Goal: Task Accomplishment & Management: Manage account settings

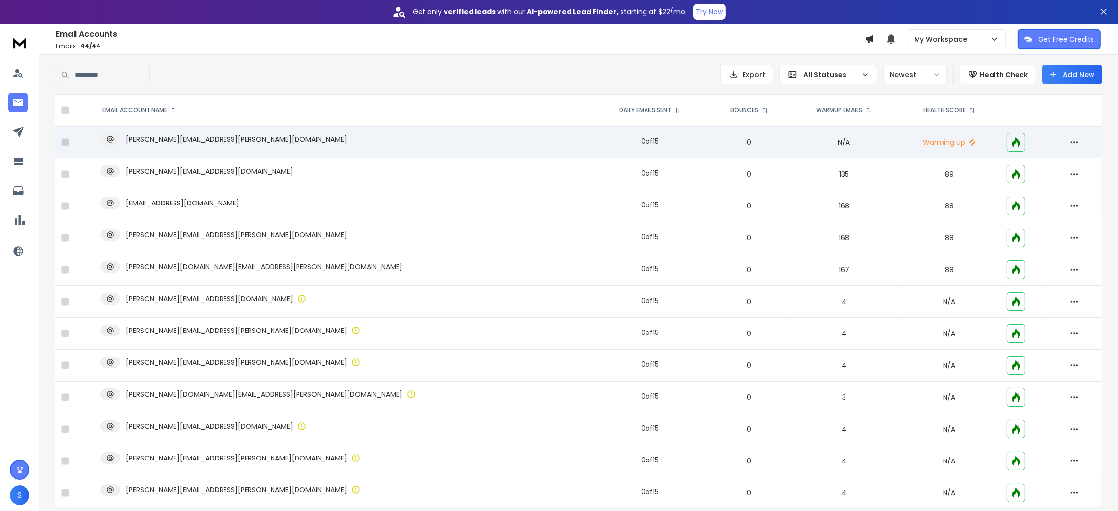
click at [411, 137] on td "[PERSON_NAME][EMAIL_ADDRESS][PERSON_NAME][DOMAIN_NAME]" at bounding box center [343, 142] width 497 height 32
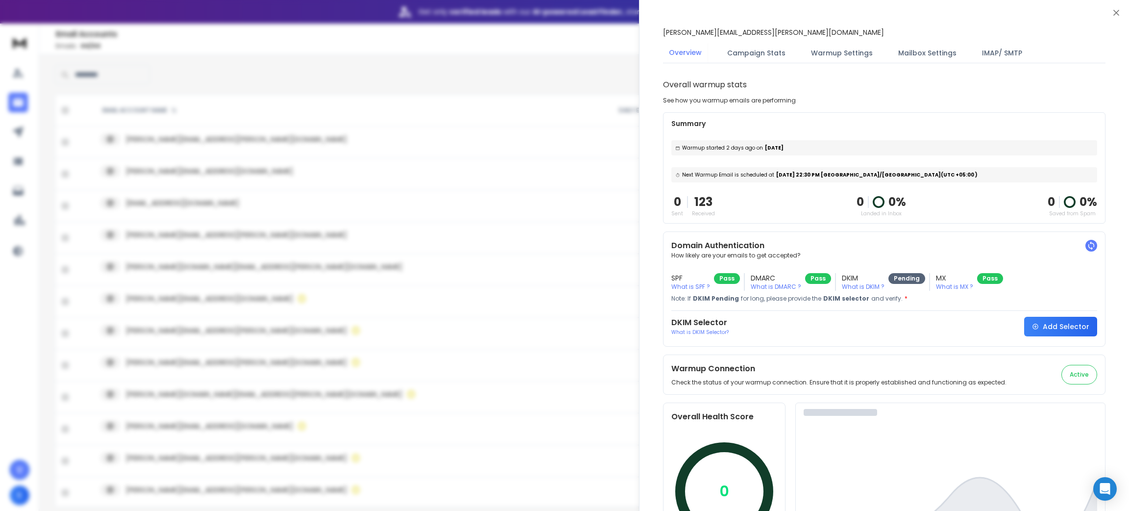
click at [777, 48] on button "Campaign Stats" at bounding box center [757, 53] width 70 height 22
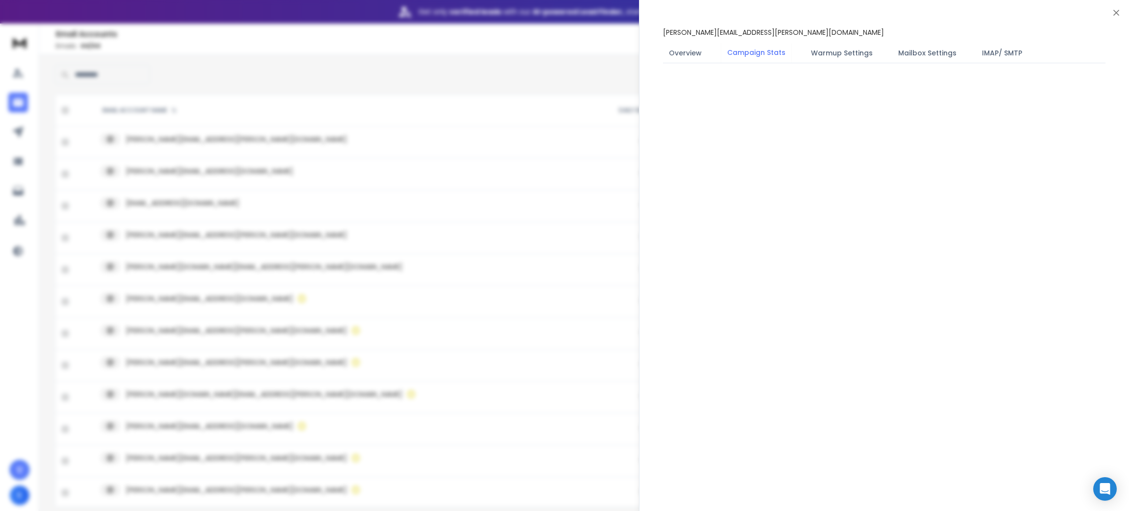
click at [825, 44] on button "Warmup Settings" at bounding box center [842, 53] width 74 height 22
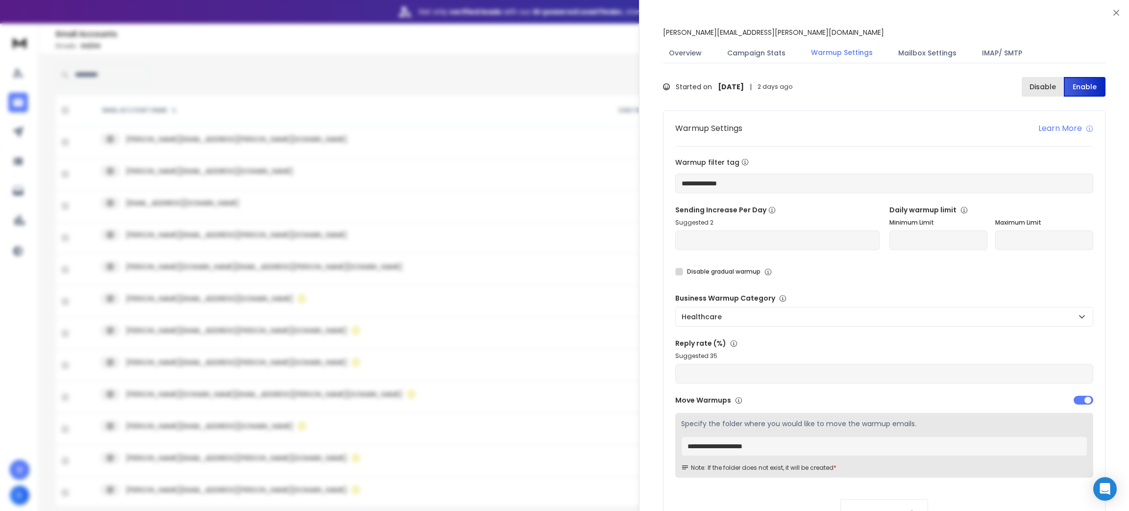
click at [717, 237] on input "*" at bounding box center [777, 240] width 204 height 20
type input "*"
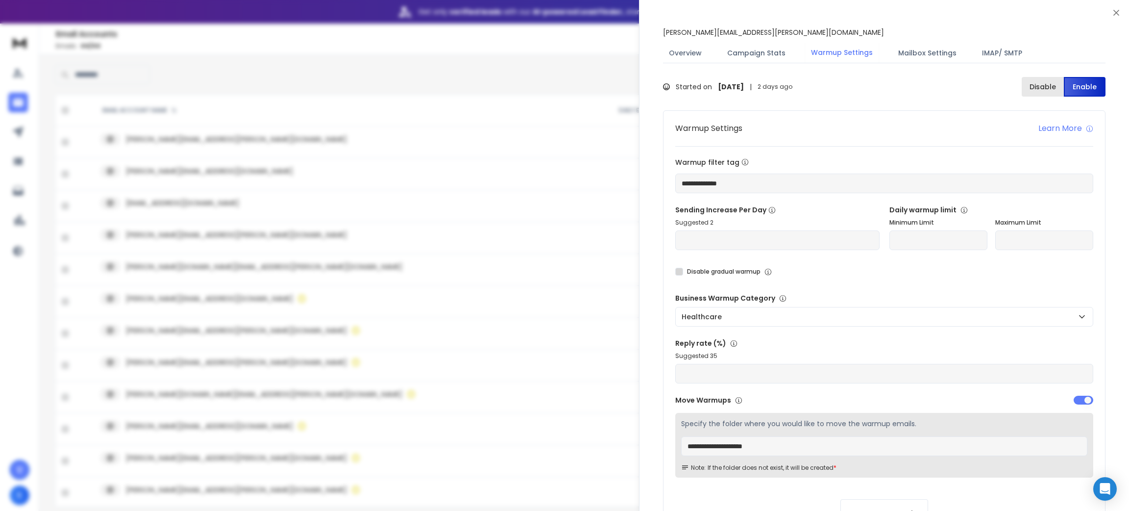
click at [940, 241] on input "*" at bounding box center [939, 240] width 98 height 20
type input "**"
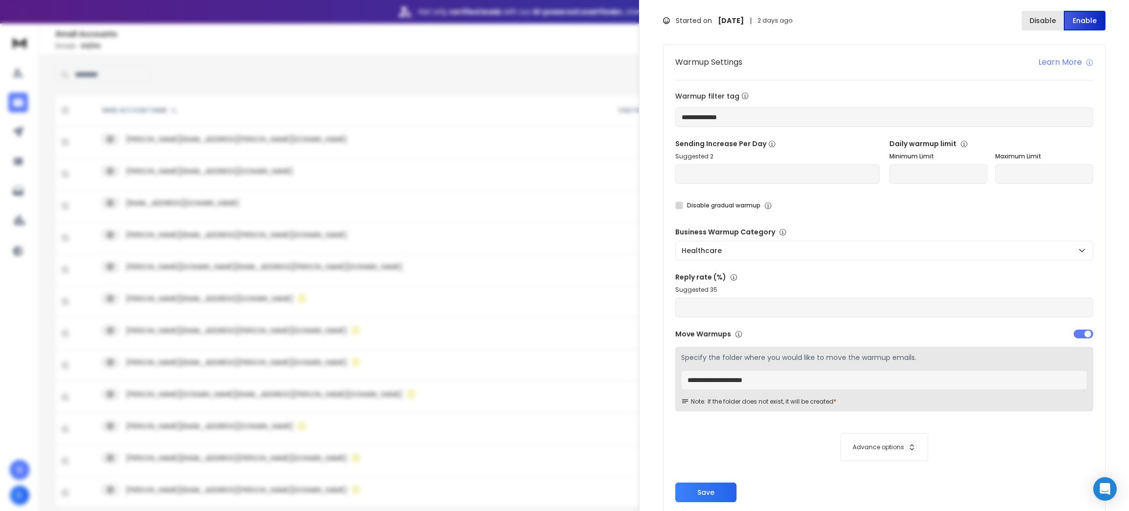
scroll to position [96, 0]
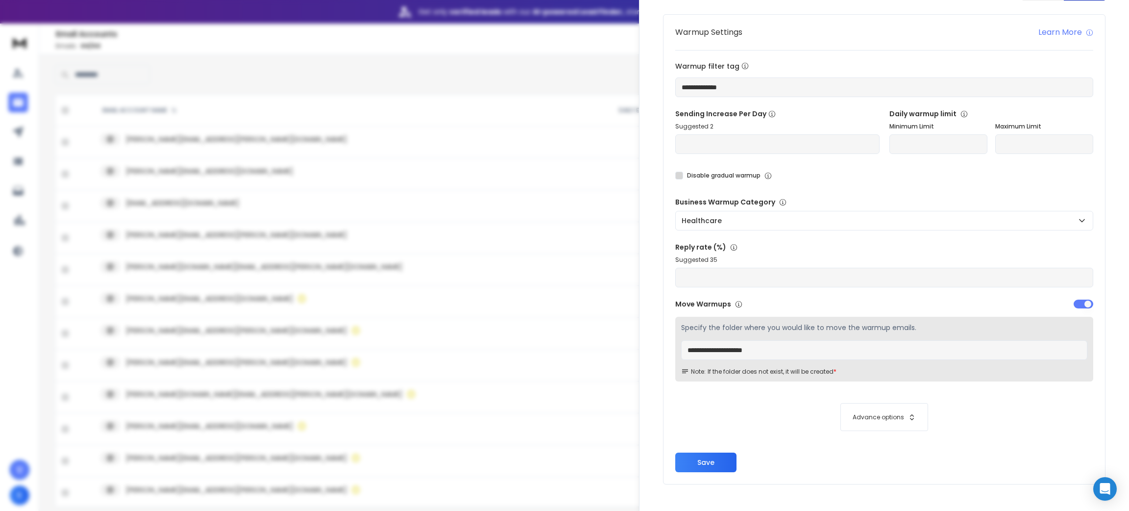
type input "**"
click at [892, 416] on p "Advance options" at bounding box center [878, 417] width 51 height 8
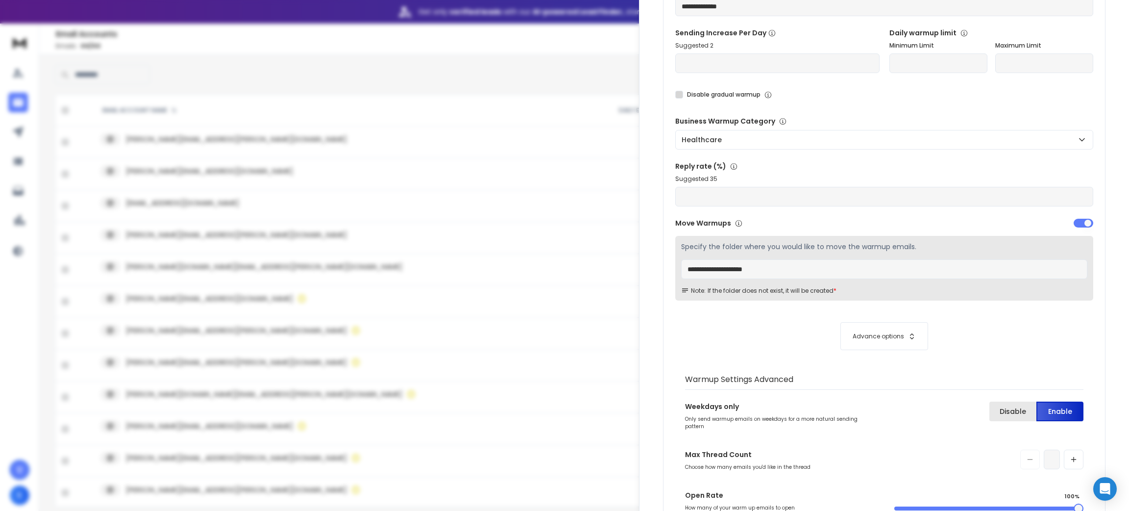
scroll to position [317, 0]
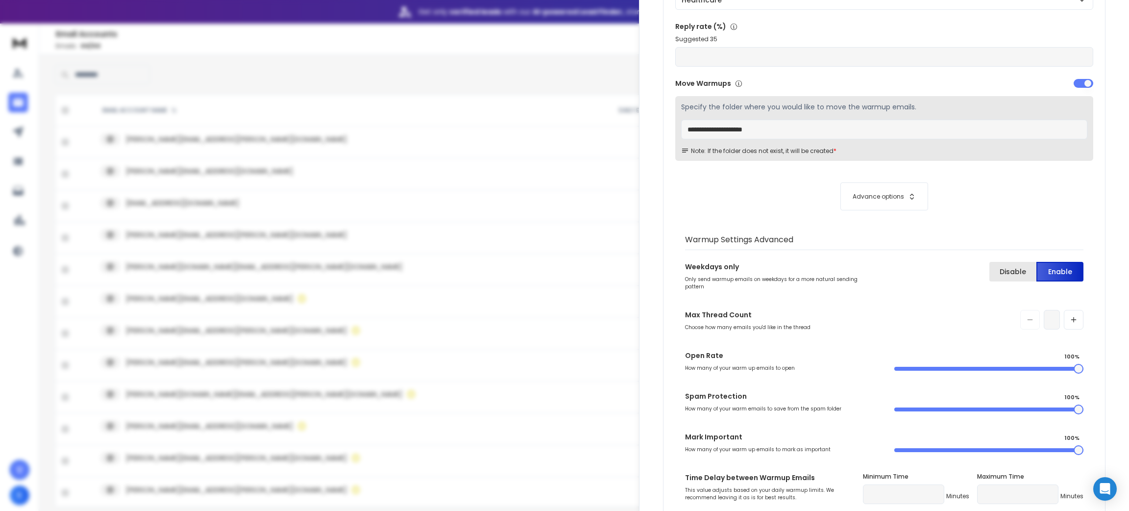
click at [1018, 266] on button "Disable" at bounding box center [1013, 272] width 47 height 20
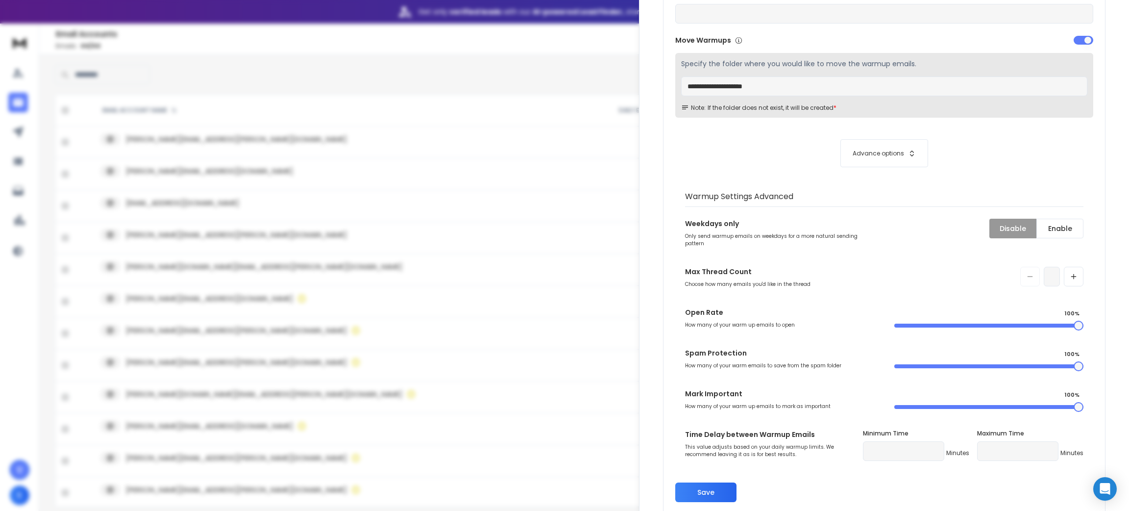
scroll to position [383, 0]
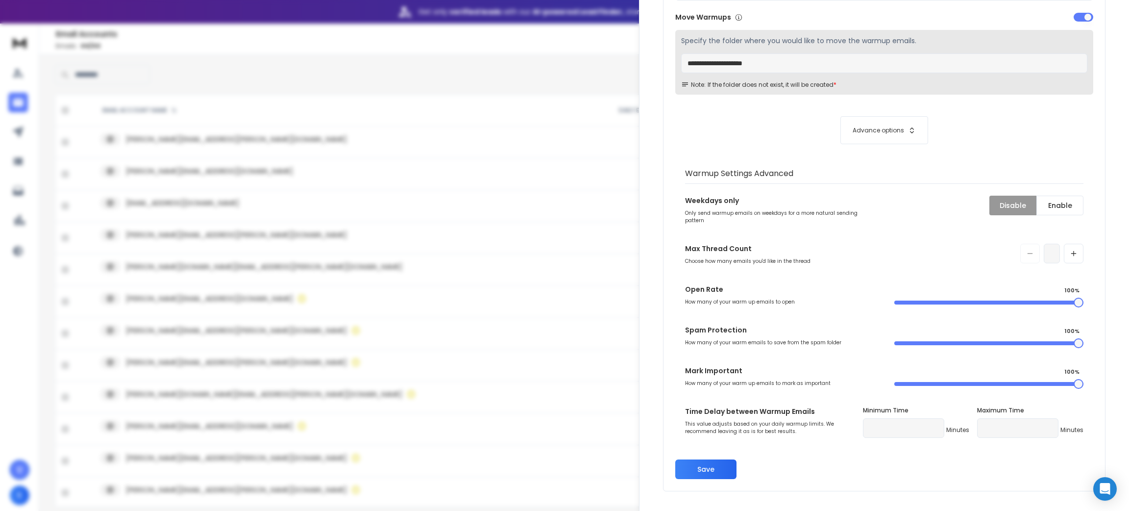
click at [696, 462] on button "Save" at bounding box center [705, 469] width 61 height 20
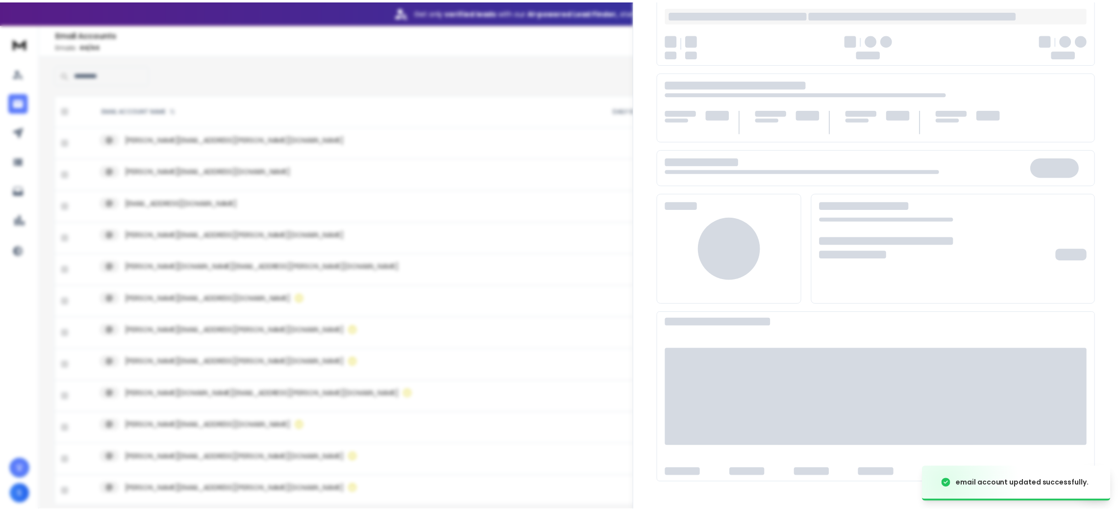
scroll to position [0, 0]
